Goal: Navigation & Orientation: Find specific page/section

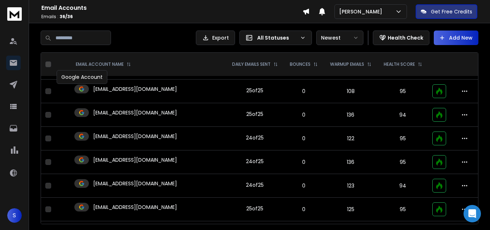
scroll to position [562, 0]
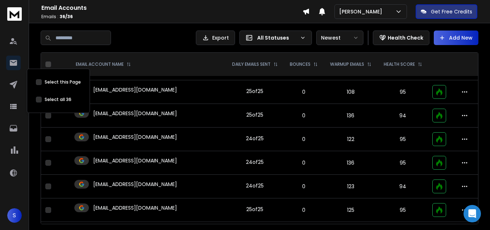
click at [50, 62] on button "Select this Page" at bounding box center [48, 64] width 6 height 6
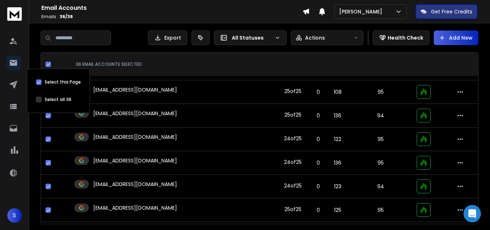
click at [50, 62] on button "Select this Page" at bounding box center [48, 64] width 6 height 6
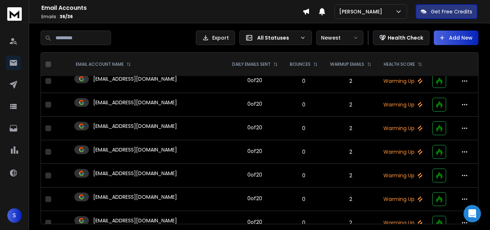
scroll to position [0, 0]
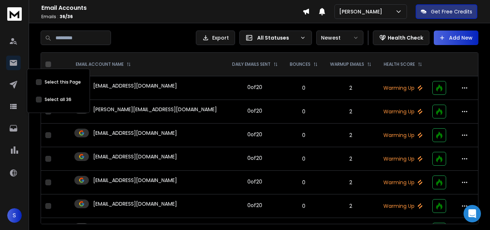
click at [49, 65] on button "Select this Page" at bounding box center [48, 64] width 6 height 6
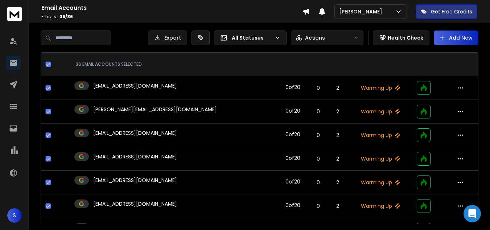
click at [49, 65] on button "button" at bounding box center [48, 64] width 6 height 6
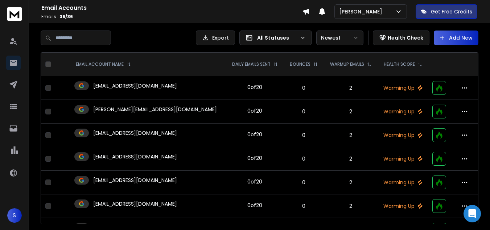
click at [49, 65] on button "button" at bounding box center [48, 64] width 6 height 6
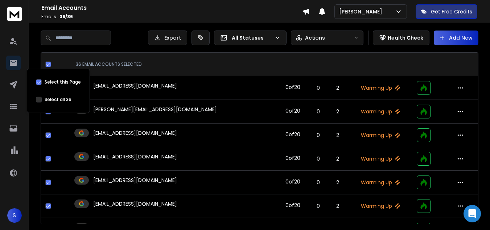
click at [45, 64] on button "Select this Page" at bounding box center [48, 64] width 6 height 6
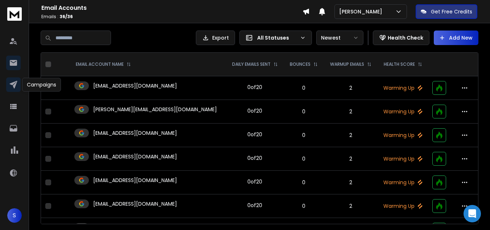
click at [17, 86] on icon at bounding box center [13, 84] width 9 height 9
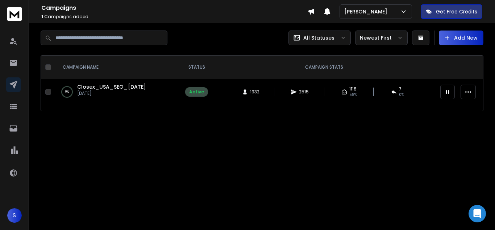
click at [145, 93] on div "0 % Closex_USA_SEO_[DATE] [DATE]" at bounding box center [117, 91] width 112 height 17
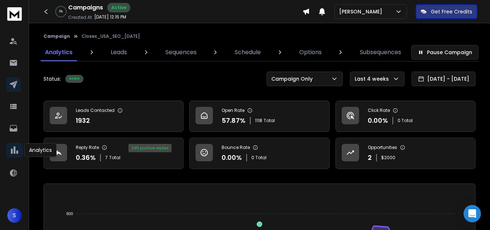
click at [13, 150] on icon at bounding box center [14, 149] width 11 height 11
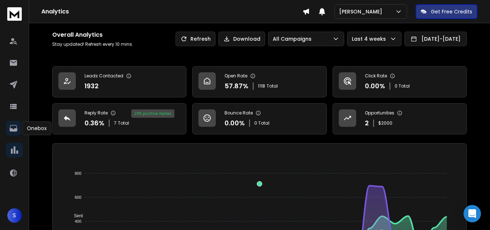
click at [16, 127] on icon at bounding box center [13, 128] width 9 height 9
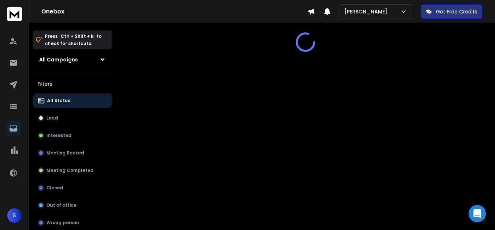
drag, startPoint x: 58, startPoint y: 134, endPoint x: 65, endPoint y: 134, distance: 6.9
click at [58, 134] on div "All Status Lead Interested Meeting Booked Meeting Completed Closed Out of offic…" at bounding box center [72, 170] width 78 height 154
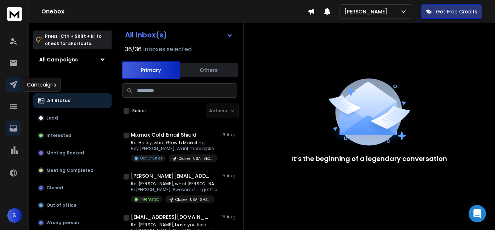
click at [12, 79] on link at bounding box center [13, 84] width 15 height 15
